Goal: Find specific page/section: Find specific page/section

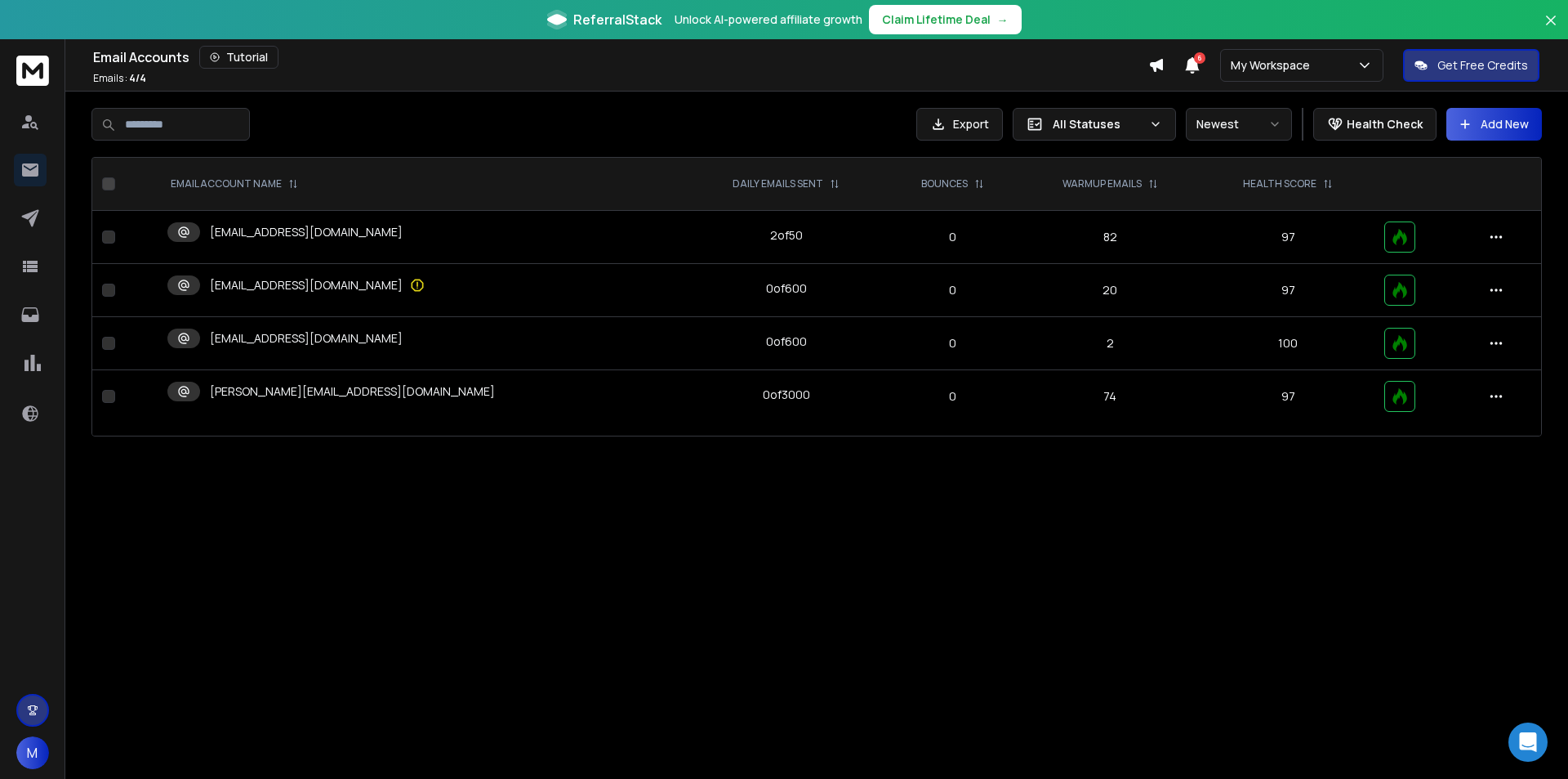
click at [467, 504] on div "ReferralStack Unlock AI-powered affiliate growth Lifetime Deals available! Clai…" at bounding box center [784, 390] width 1568 height 779
click at [433, 246] on td "[EMAIL_ADDRESS][DOMAIN_NAME]" at bounding box center [422, 236] width 529 height 53
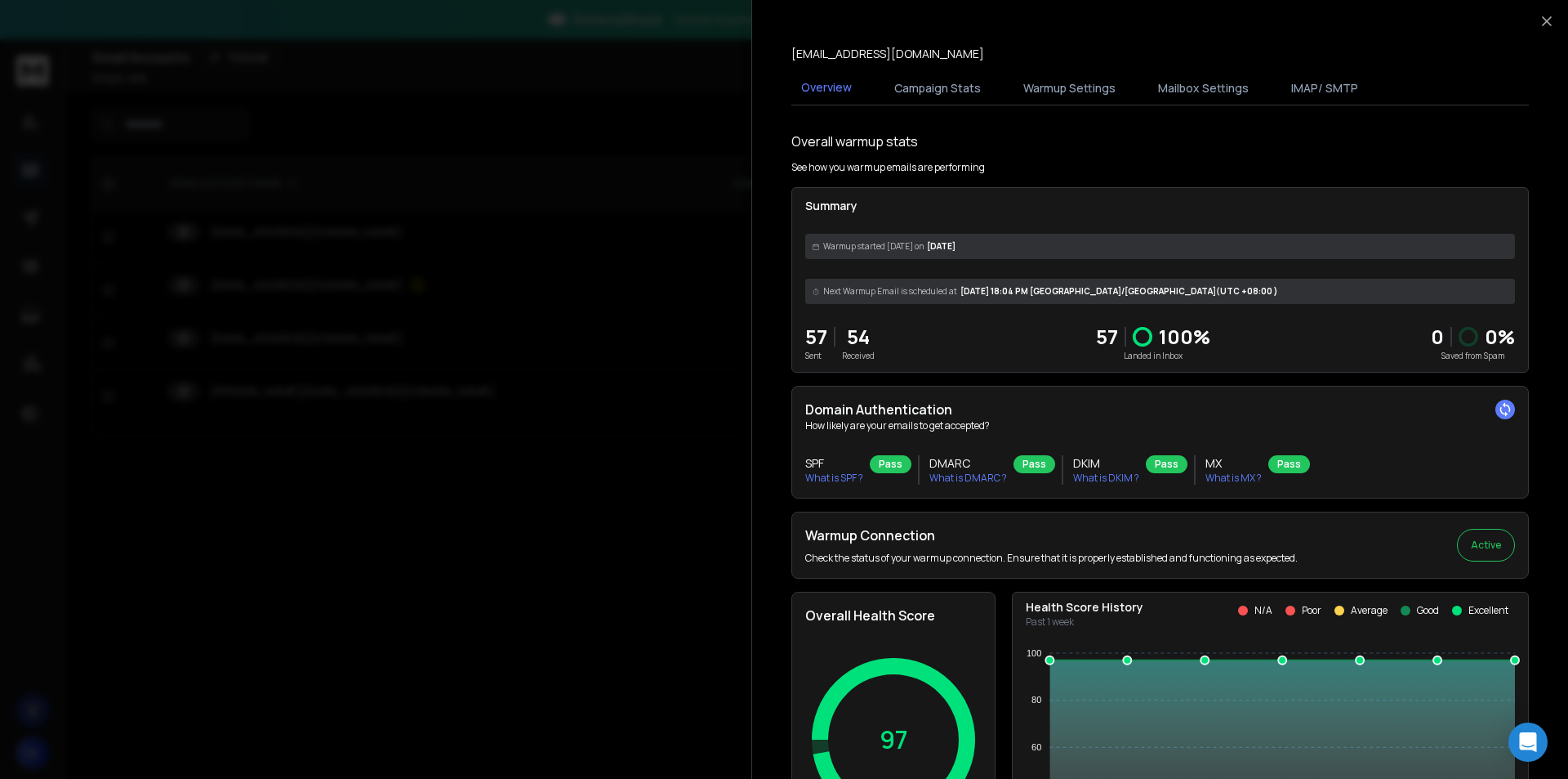
click at [209, 280] on div at bounding box center [784, 390] width 1568 height 779
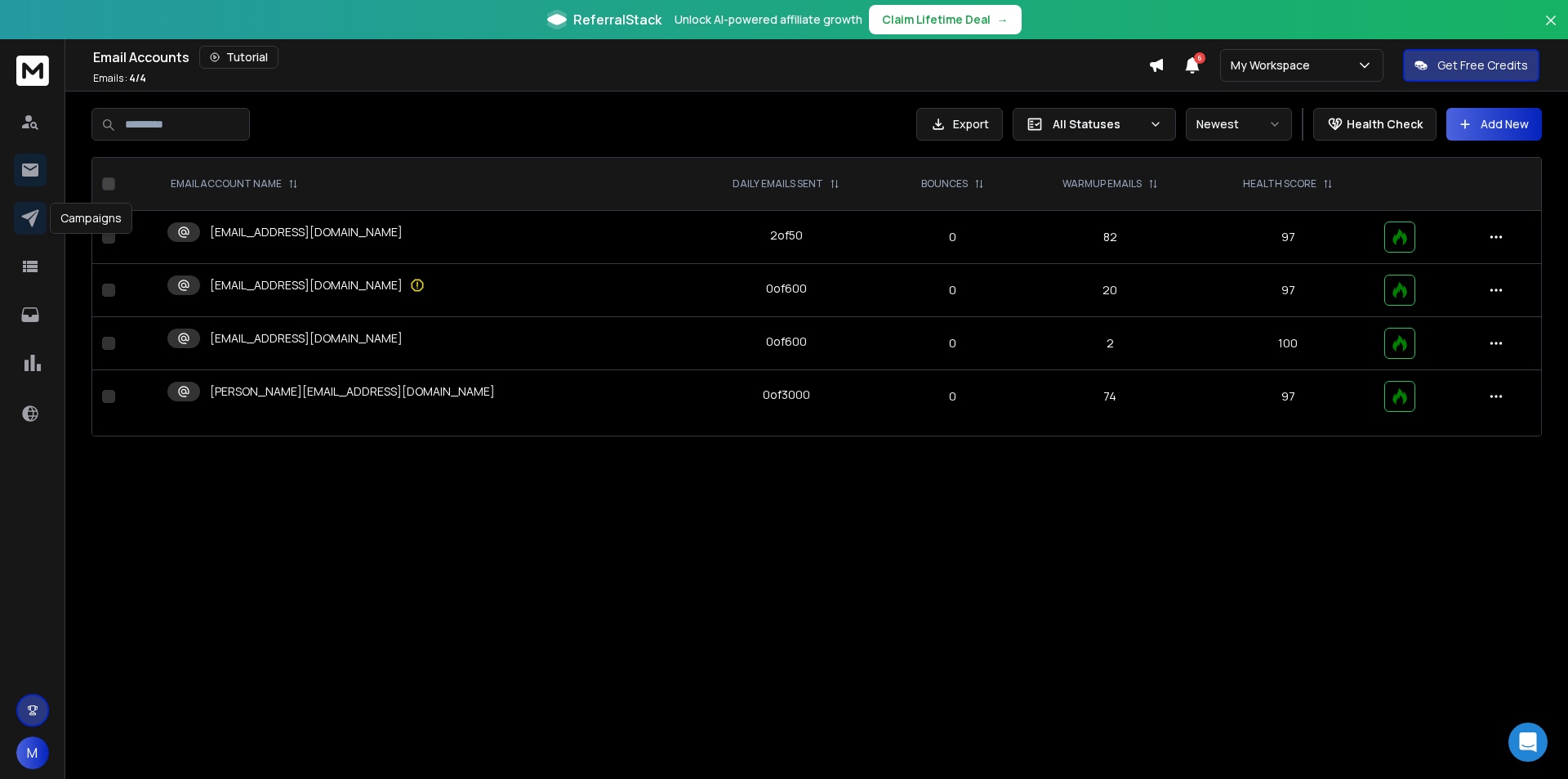
click at [39, 220] on icon at bounding box center [31, 219] width 20 height 20
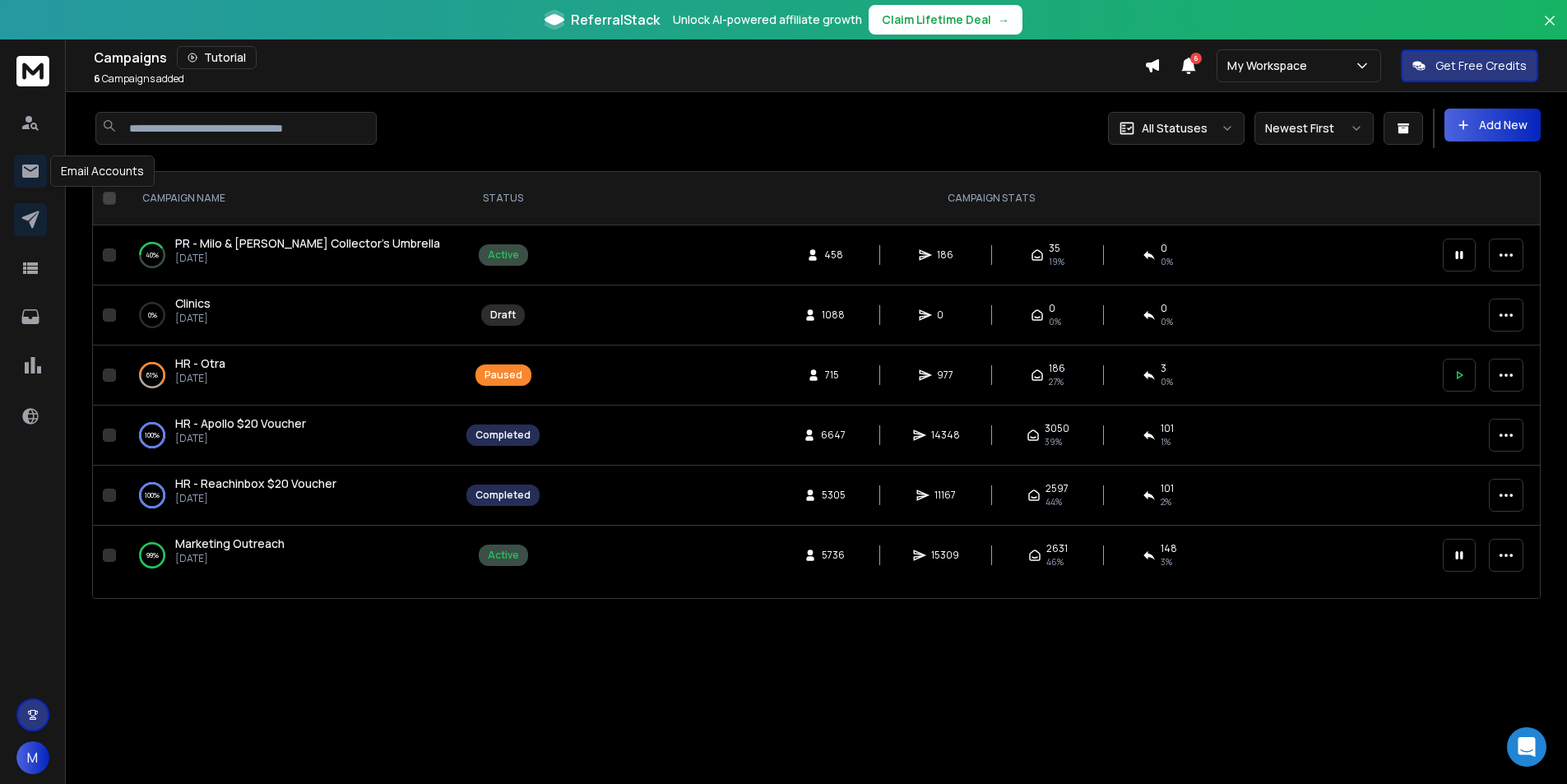
click at [39, 178] on icon at bounding box center [31, 171] width 20 height 20
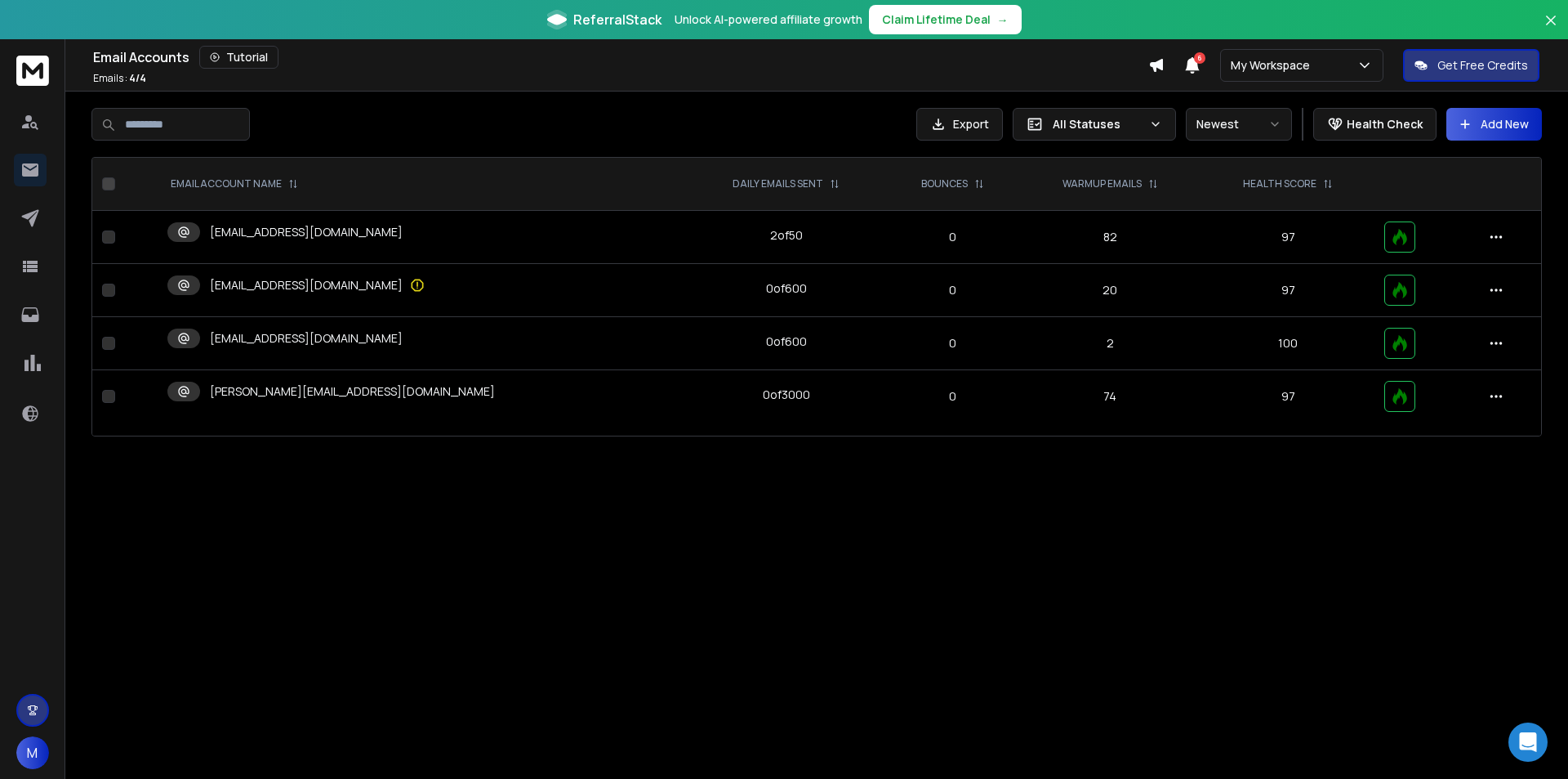
click at [1202, 76] on div "6 My Workspace Get Free Credits" at bounding box center [1344, 65] width 391 height 33
click at [1201, 71] on icon at bounding box center [1192, 66] width 16 height 16
